Goal: Information Seeking & Learning: Check status

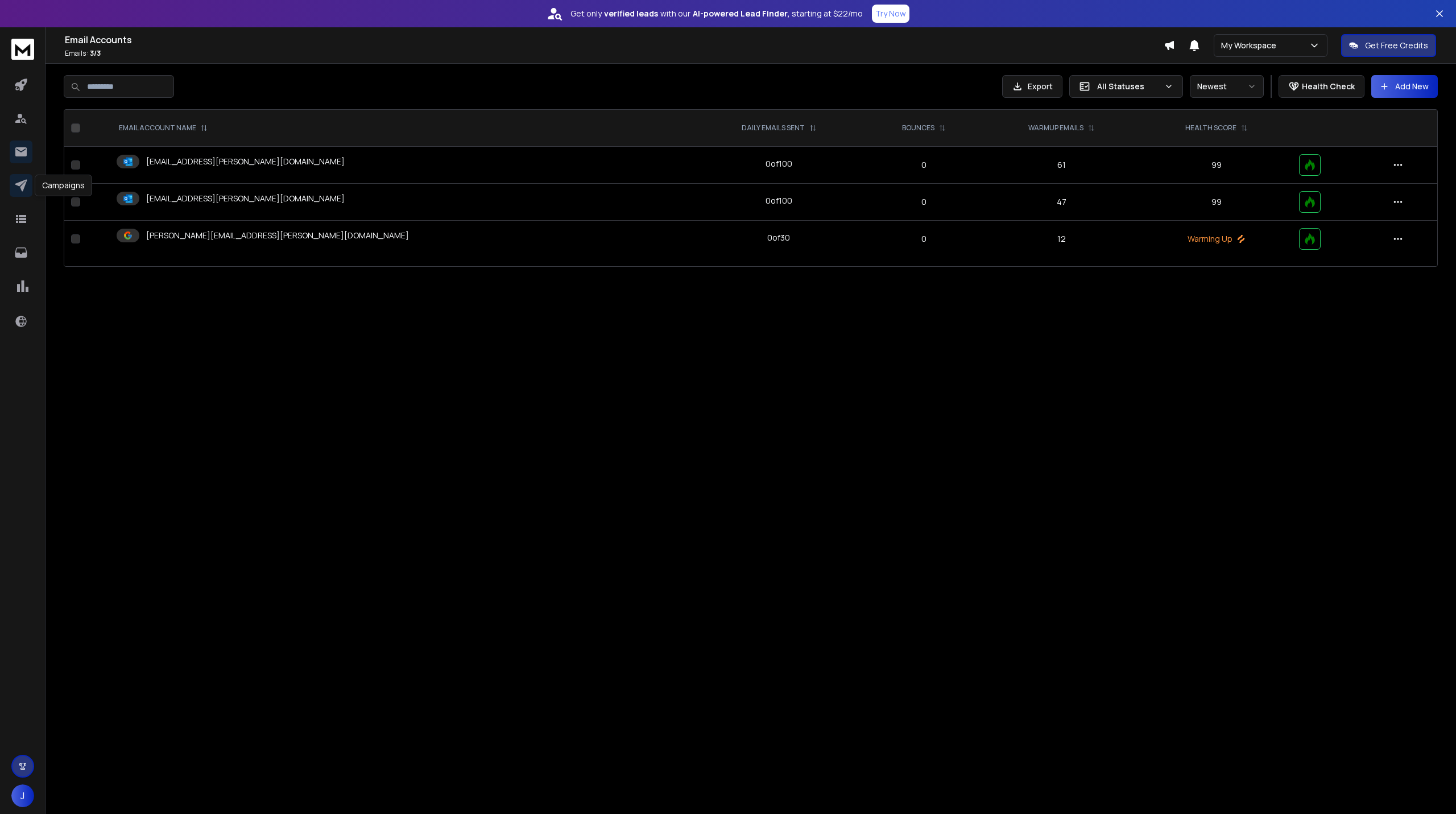
click at [24, 187] on icon at bounding box center [21, 185] width 12 height 12
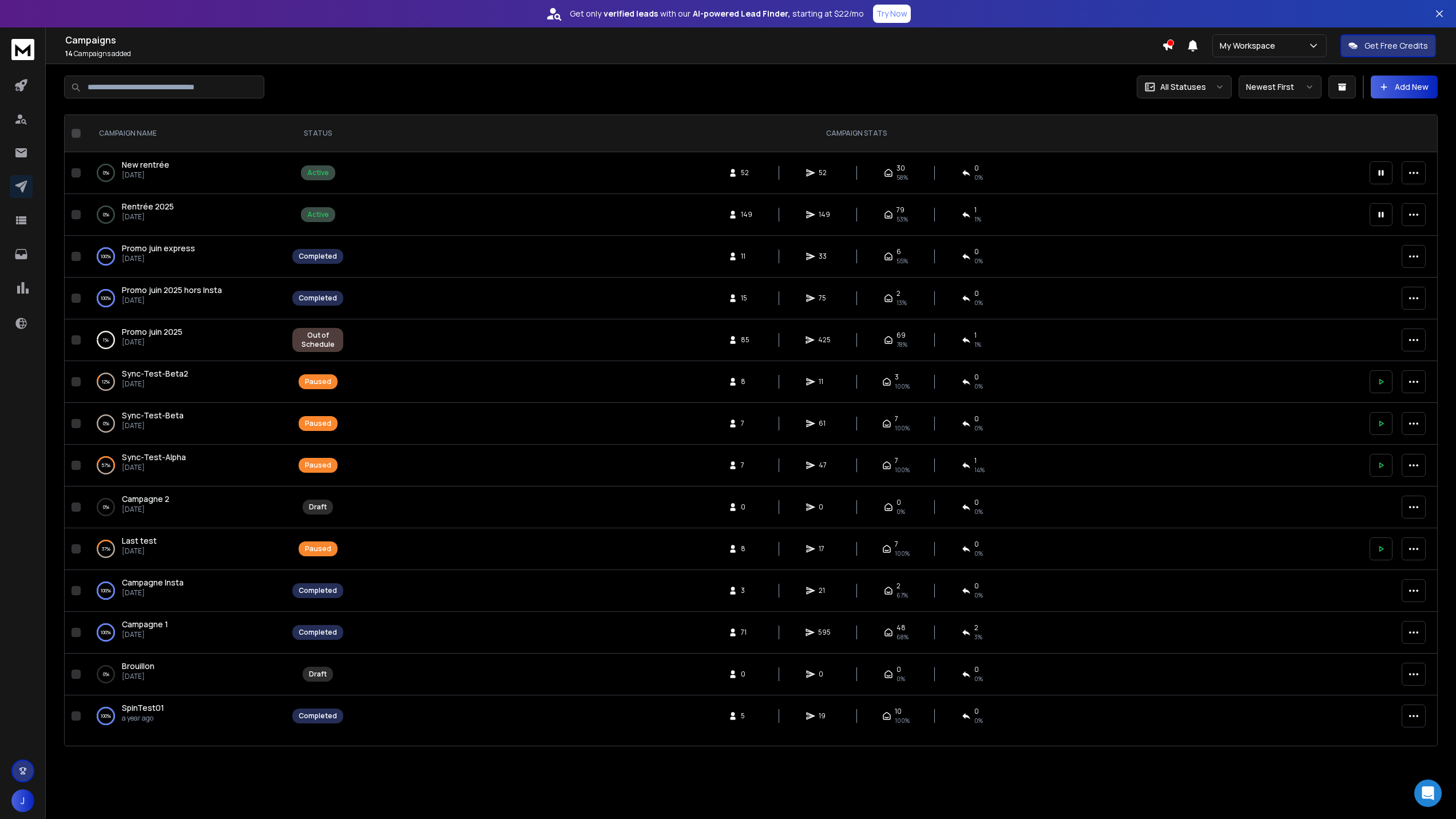
click at [125, 165] on span "New rentrée" at bounding box center [145, 164] width 47 height 11
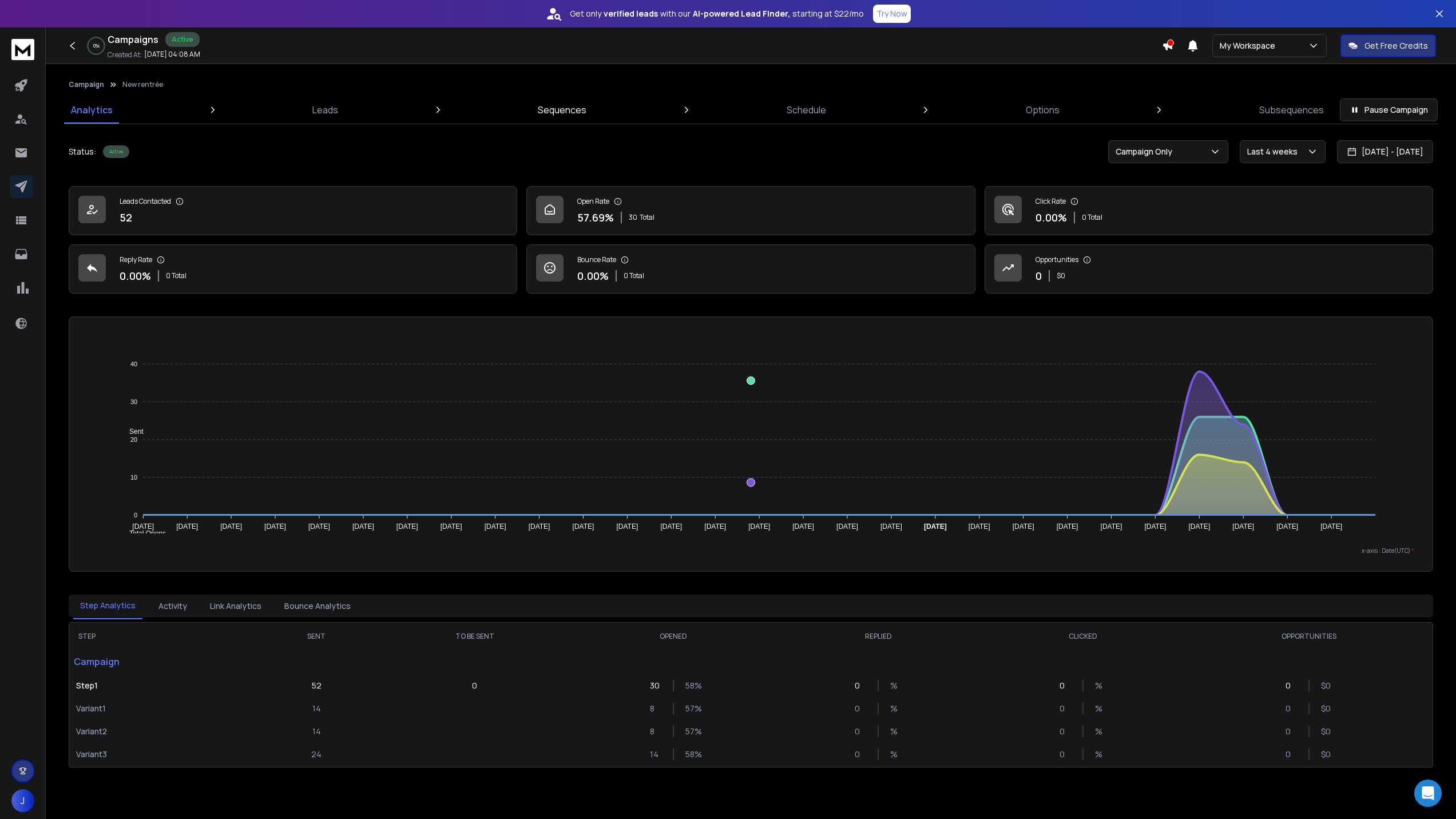
click at [575, 110] on p "Sequences" at bounding box center [562, 110] width 49 height 14
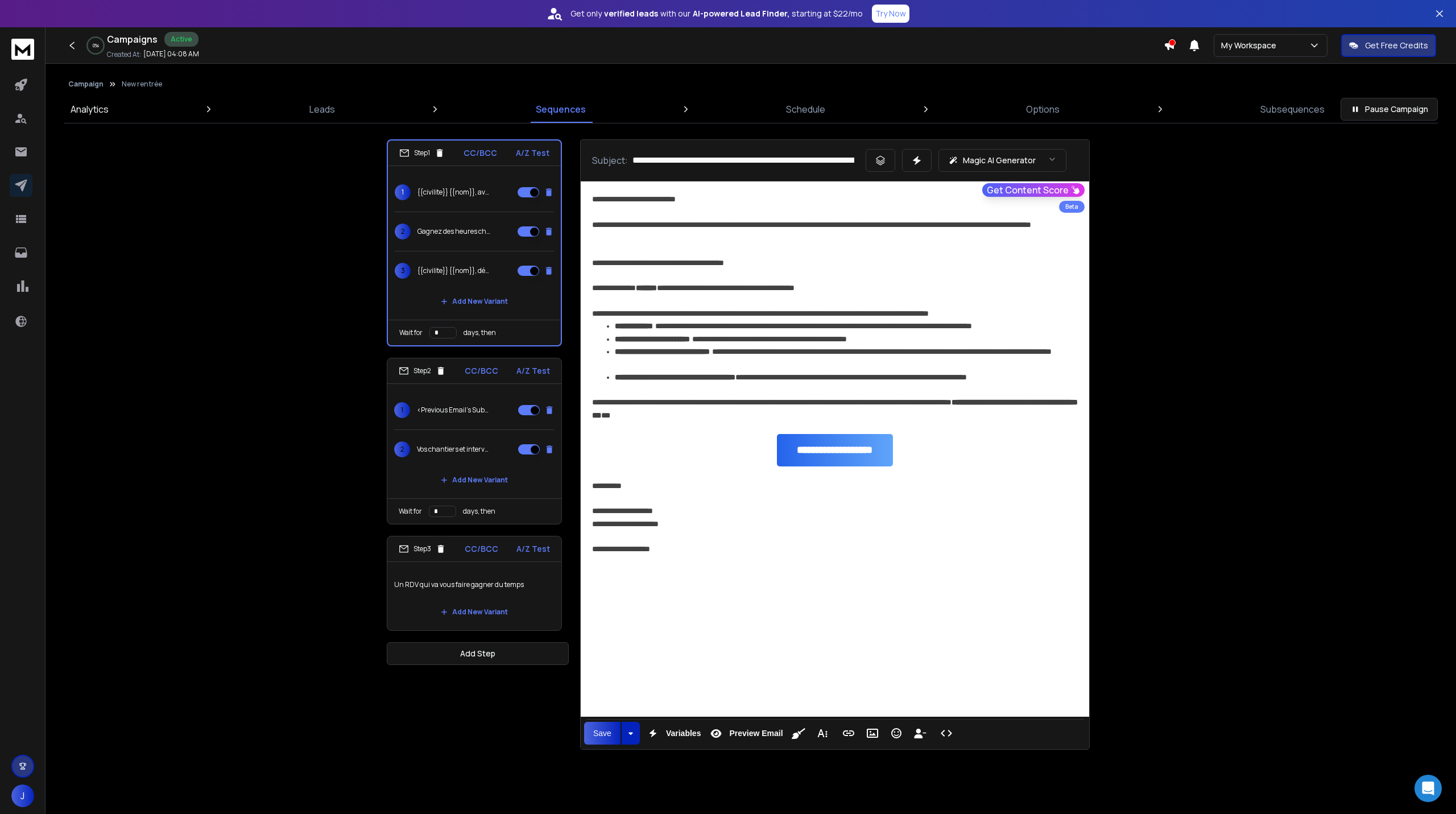
click at [99, 105] on p "Analytics" at bounding box center [89, 109] width 38 height 14
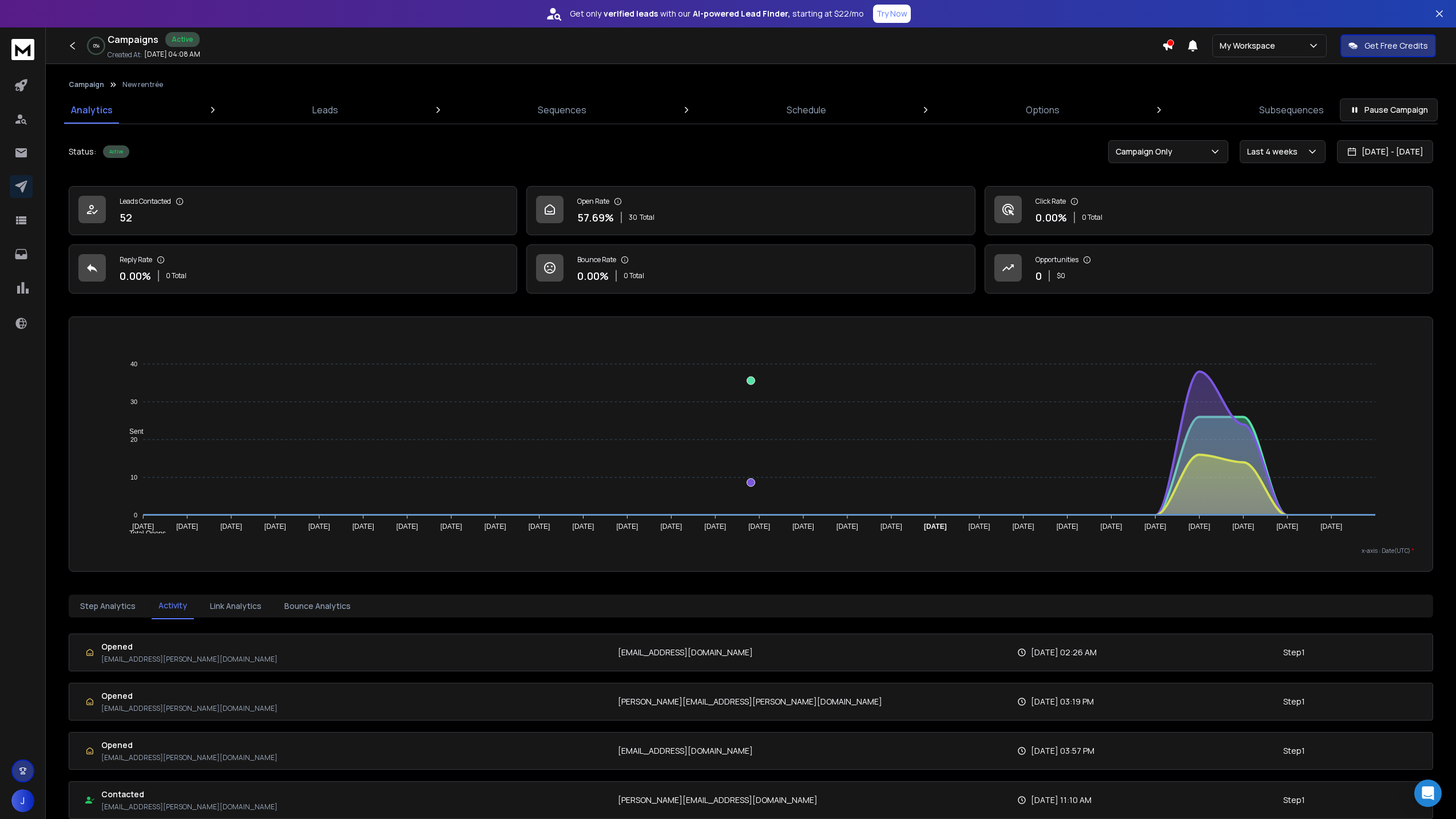
click at [171, 608] on button "Activity" at bounding box center [172, 607] width 42 height 27
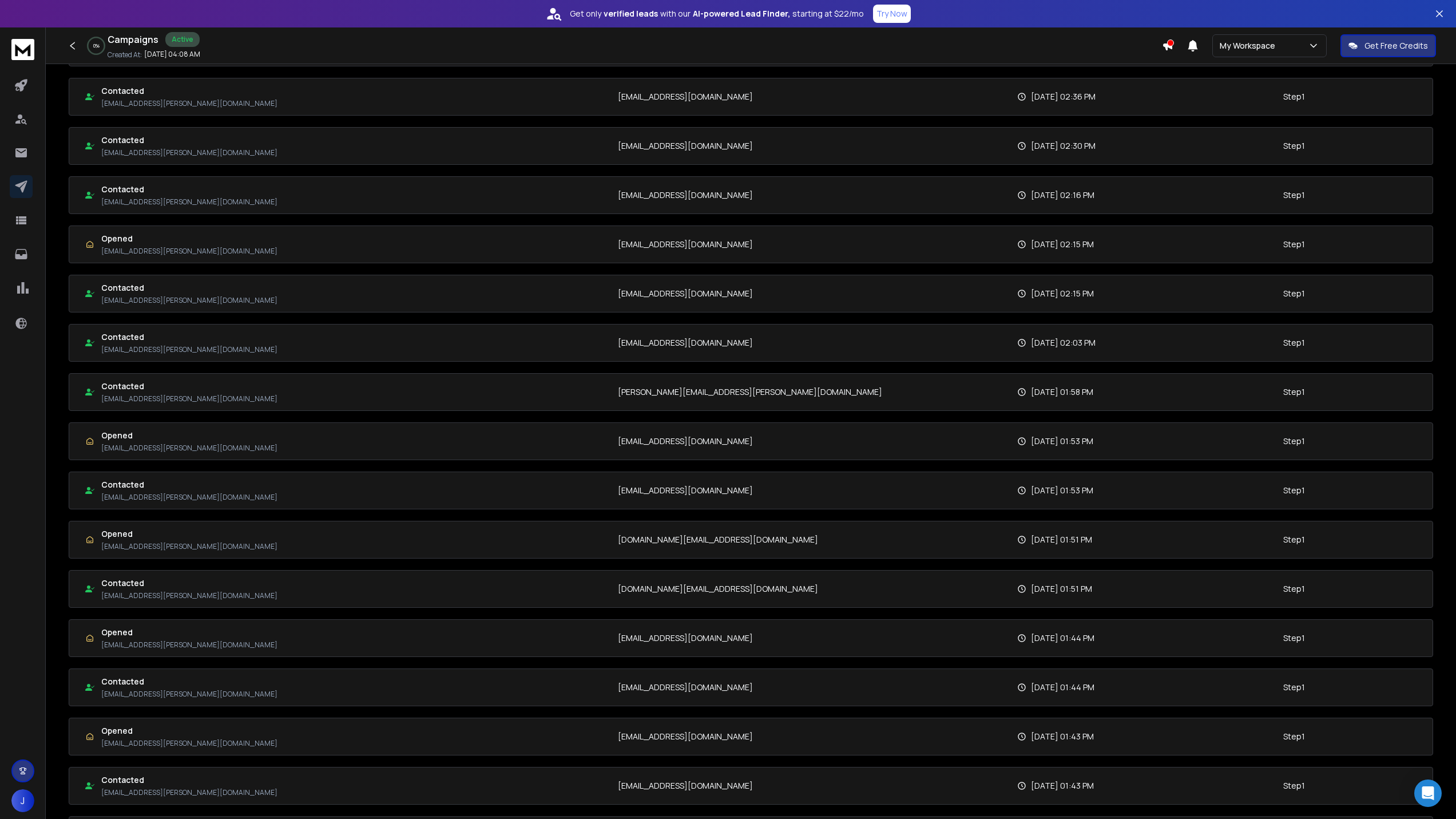
scroll to position [3872, 0]
